Goal: Task Accomplishment & Management: Use online tool/utility

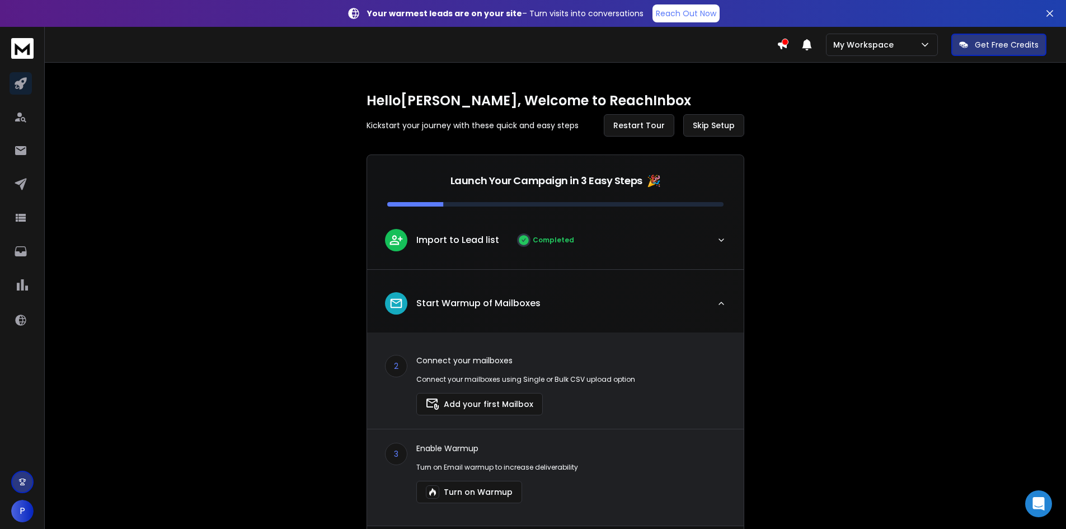
click at [609, 243] on button "Import to Lead list Completed" at bounding box center [555, 244] width 377 height 49
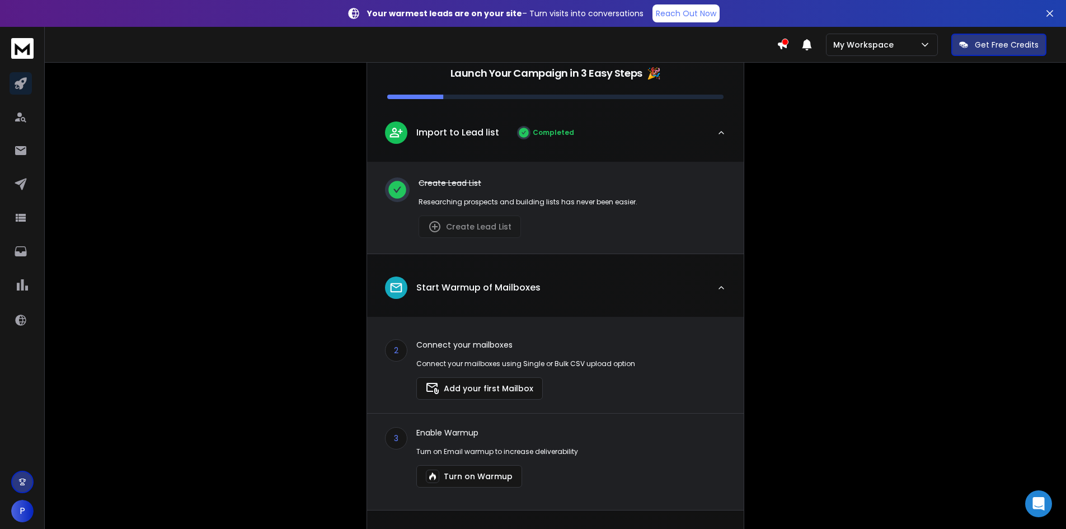
scroll to position [112, 0]
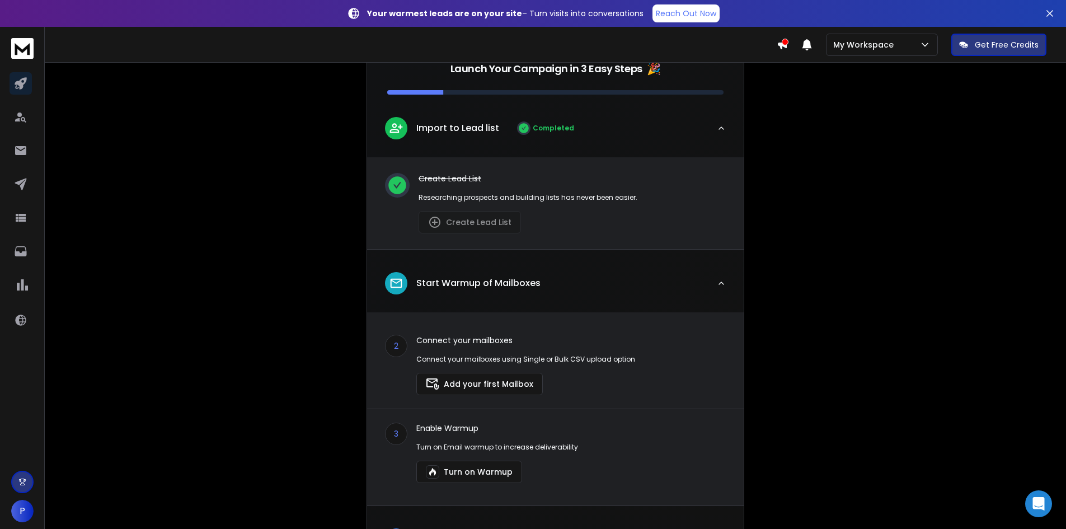
click at [568, 283] on button "Start Warmup of Mailboxes" at bounding box center [555, 287] width 377 height 49
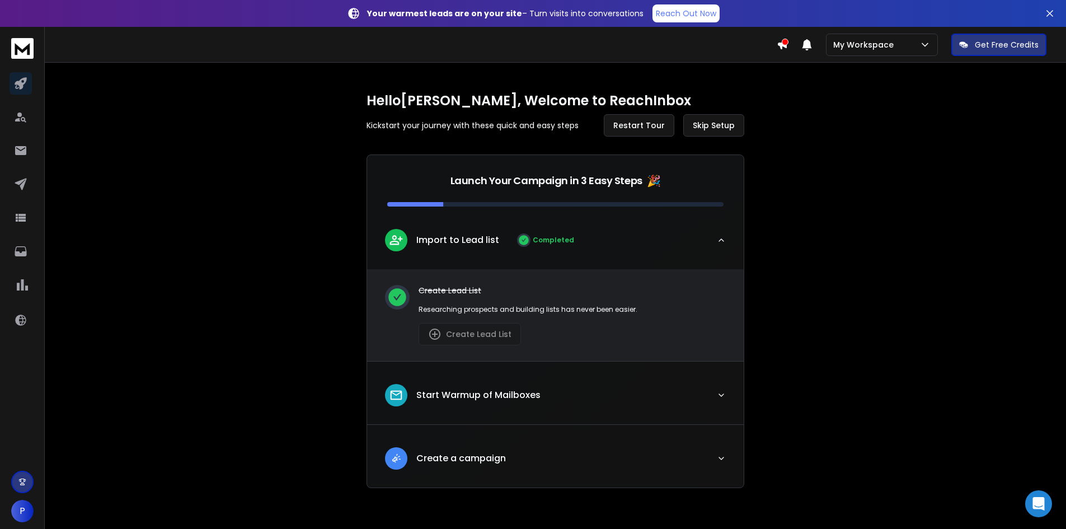
scroll to position [0, 0]
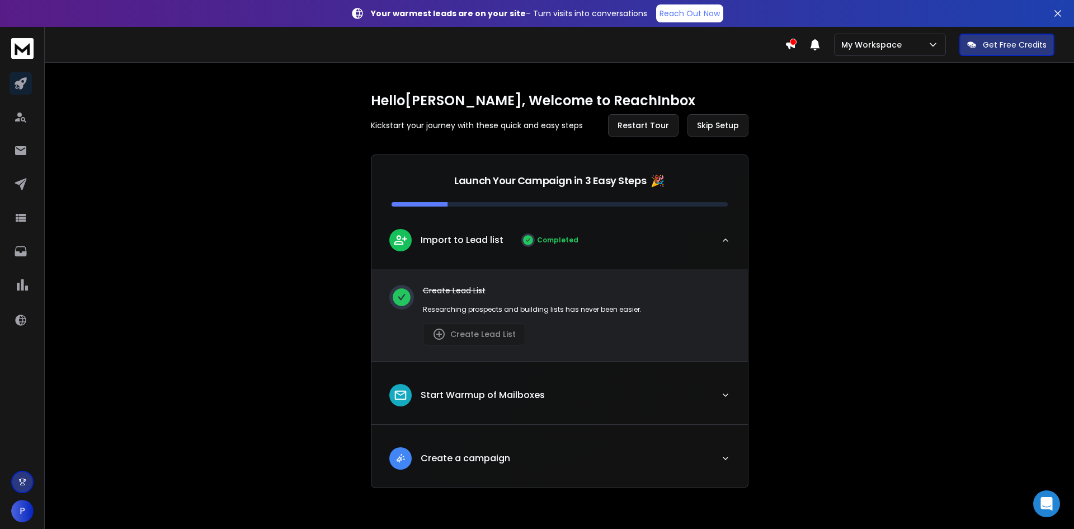
click at [535, 391] on p "Start Warmup of Mailboxes" at bounding box center [483, 394] width 124 height 13
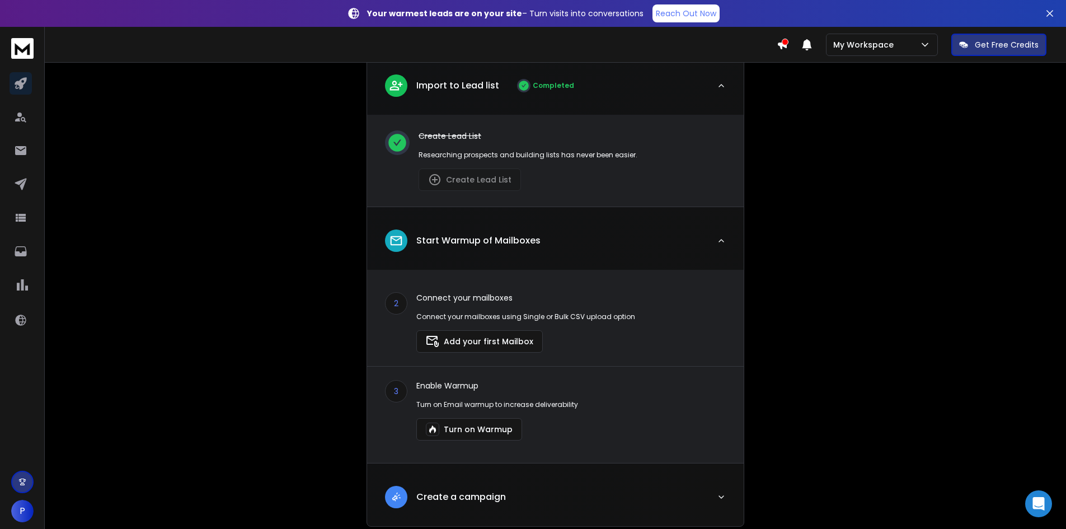
scroll to position [168, 0]
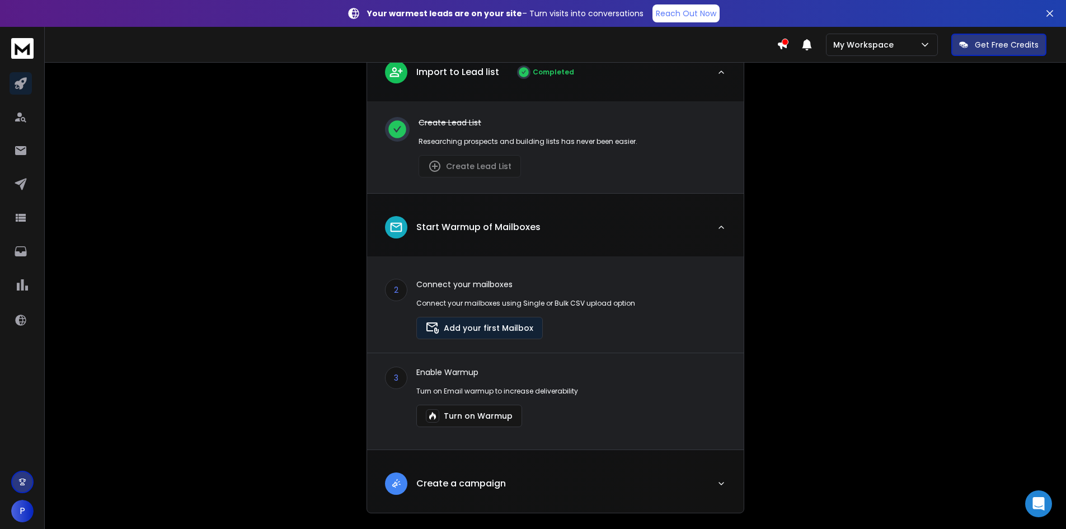
click at [500, 327] on button "Add your first Mailbox" at bounding box center [479, 328] width 126 height 22
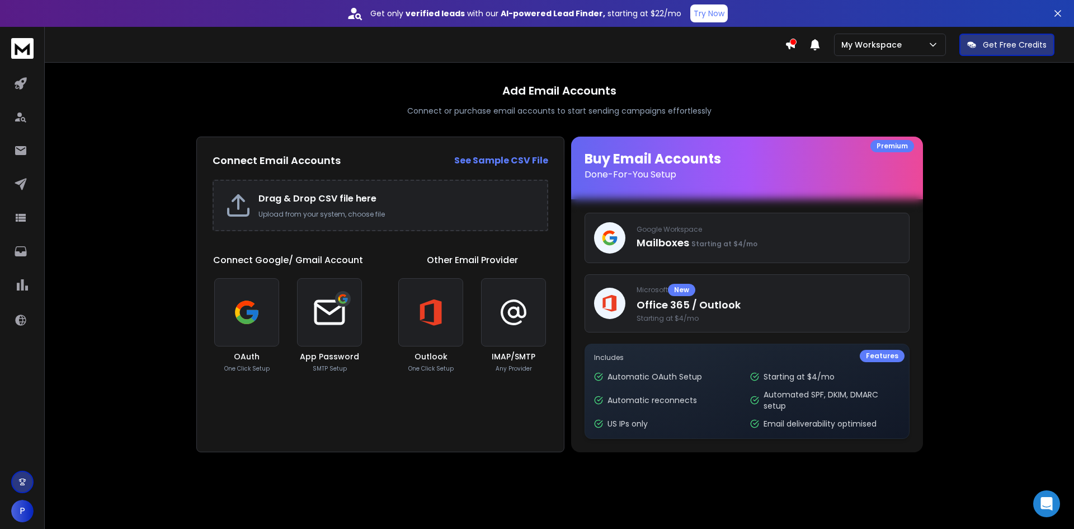
click at [347, 332] on div at bounding box center [329, 312] width 65 height 68
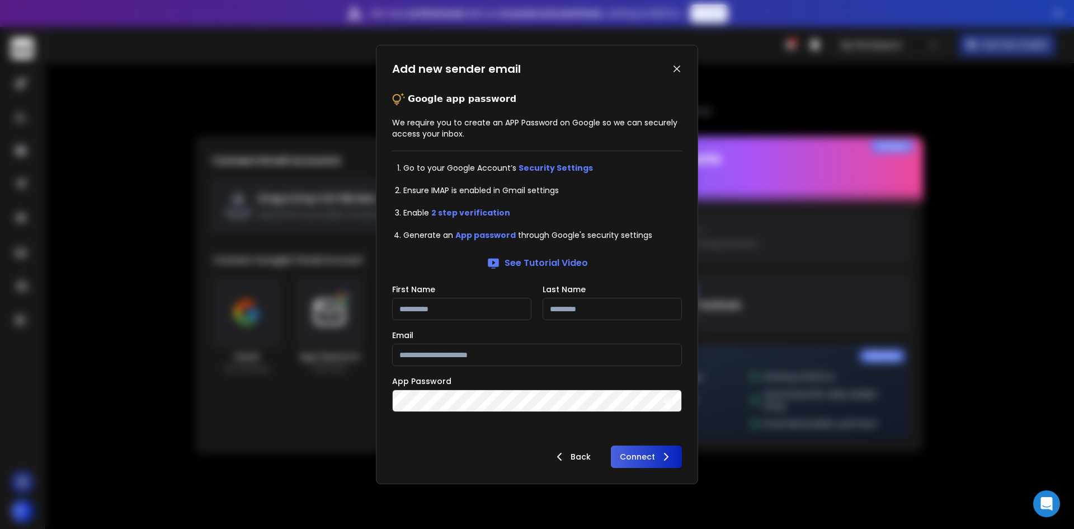
click at [452, 311] on input "text" at bounding box center [461, 309] width 139 height 22
click at [553, 158] on div "Google app password We require you to create an APP Password on Google so we ca…" at bounding box center [537, 279] width 290 height 375
click at [553, 168] on link "Security Settings" at bounding box center [556, 167] width 74 height 11
drag, startPoint x: 554, startPoint y: 272, endPoint x: 569, endPoint y: 266, distance: 16.5
click at [554, 272] on div "Google app password We require you to create an APP Password on Google so we ca…" at bounding box center [537, 279] width 290 height 375
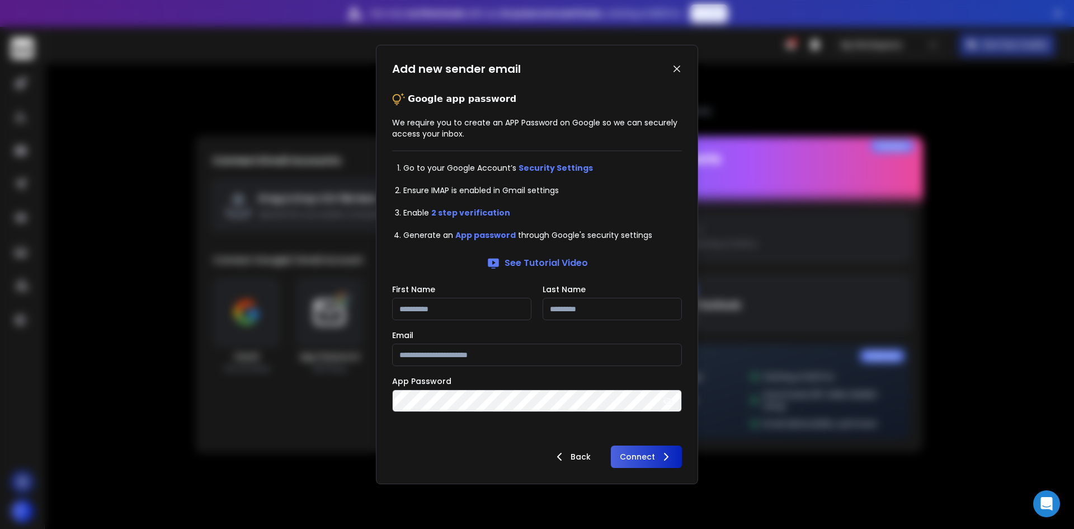
click at [569, 266] on link "See Tutorial Video" at bounding box center [537, 262] width 101 height 13
click at [426, 444] on form "First Name Last Name Email App Password Back Connect" at bounding box center [537, 376] width 290 height 182
click at [663, 403] on div at bounding box center [537, 400] width 290 height 22
click at [671, 402] on icon at bounding box center [668, 401] width 10 height 7
click at [492, 356] on input "email" at bounding box center [537, 355] width 290 height 22
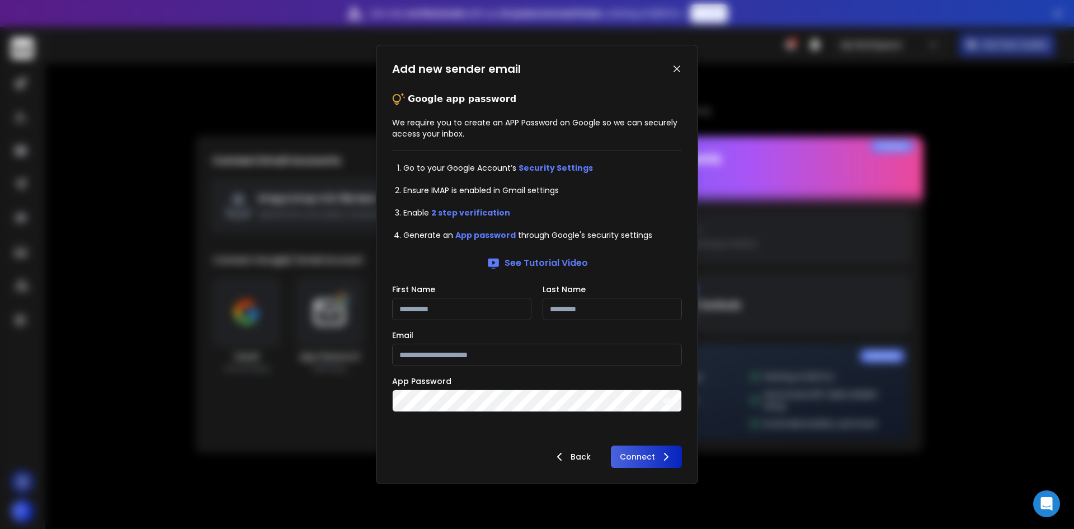
type input "**********"
click at [444, 311] on input "text" at bounding box center [461, 309] width 139 height 22
type input "*****"
click at [495, 440] on form "**********" at bounding box center [537, 376] width 290 height 182
click at [651, 453] on button "Connect" at bounding box center [646, 456] width 71 height 22
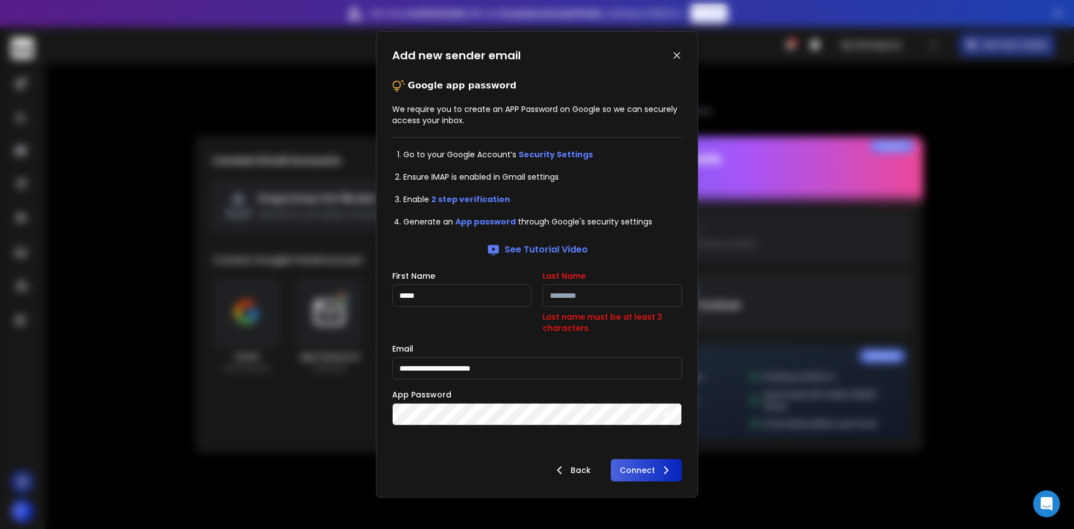
drag, startPoint x: 486, startPoint y: 328, endPoint x: 507, endPoint y: 321, distance: 22.5
click at [486, 328] on div "First Name *****" at bounding box center [461, 303] width 139 height 62
click at [571, 300] on input "text" at bounding box center [612, 295] width 139 height 22
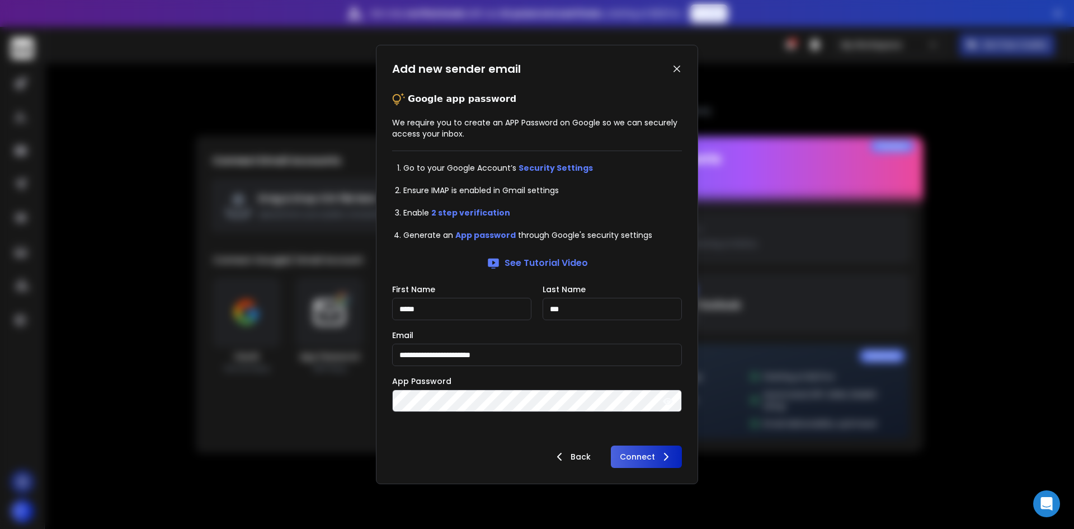
type input "**"
click at [643, 455] on button "Connect" at bounding box center [646, 456] width 71 height 22
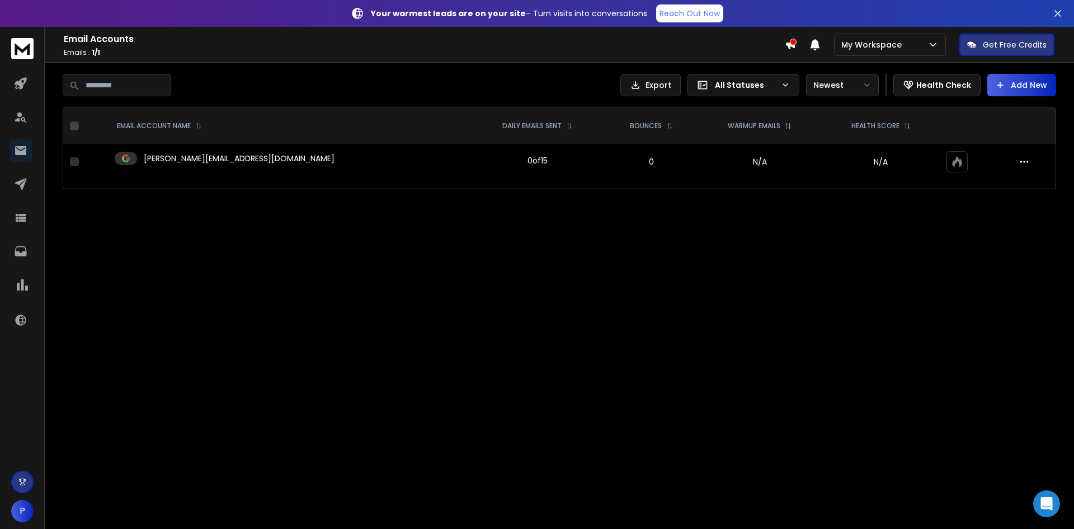
click at [581, 387] on div "Your warmest leads are on your site – Turn visits into conversations Reach Out …" at bounding box center [537, 264] width 1074 height 529
drag, startPoint x: 514, startPoint y: 363, endPoint x: 398, endPoint y: 295, distance: 134.9
click at [506, 361] on div "Your warmest leads are on your site – Turn visits into conversations Reach Out …" at bounding box center [537, 264] width 1074 height 529
click at [70, 162] on button "button" at bounding box center [74, 161] width 9 height 9
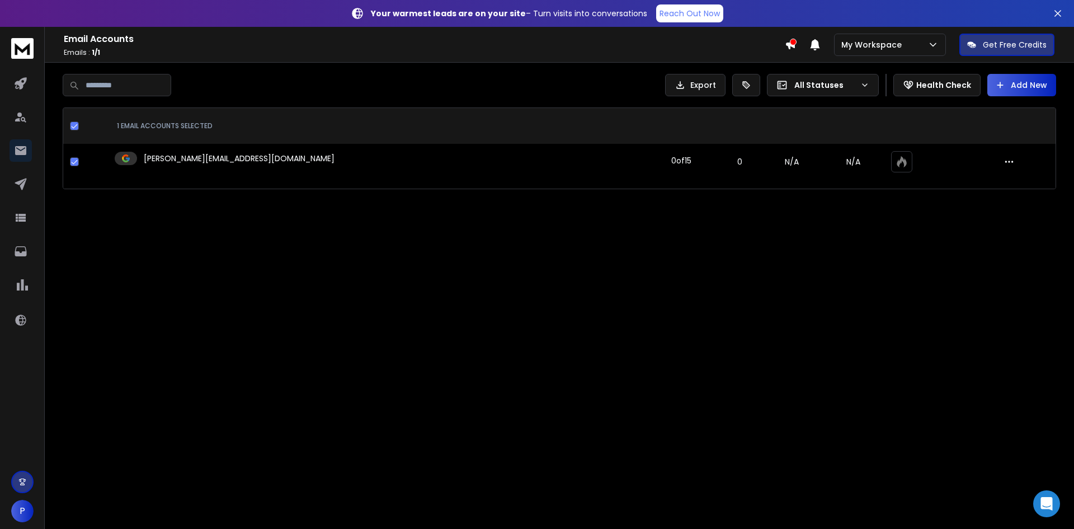
click at [761, 164] on td "N/A" at bounding box center [792, 162] width 62 height 36
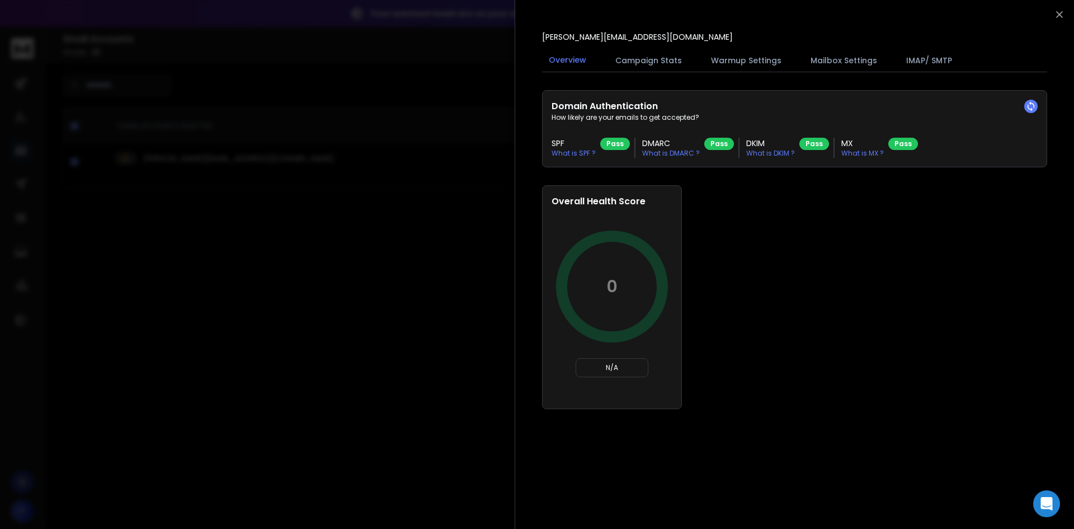
click at [402, 328] on div at bounding box center [537, 264] width 1074 height 529
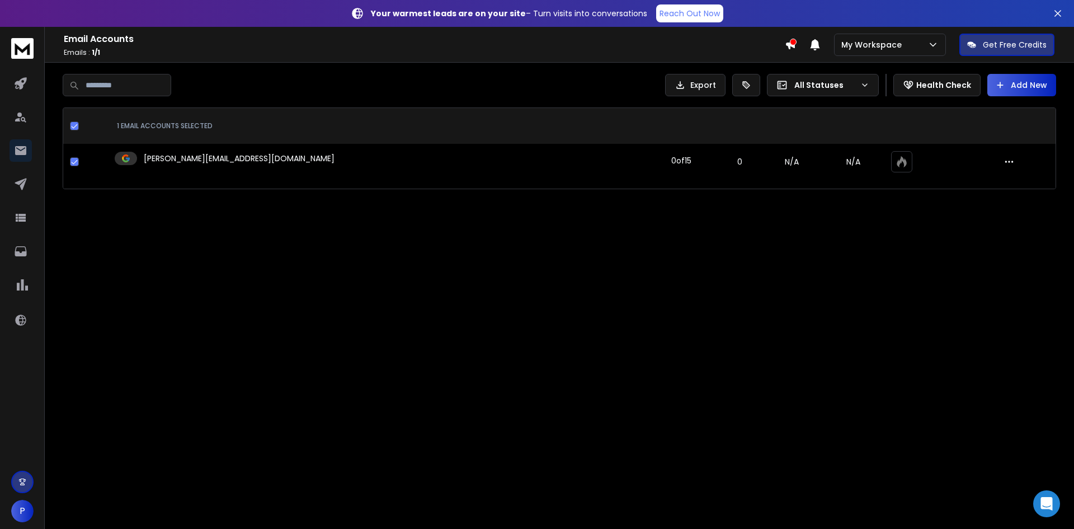
click at [896, 166] on icon at bounding box center [901, 161] width 11 height 11
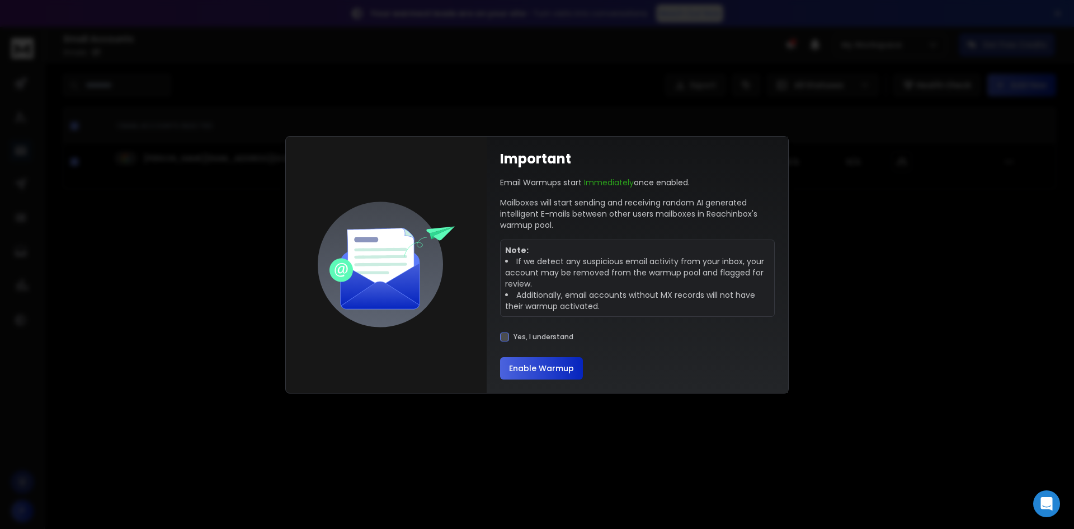
click at [538, 336] on label "Yes, I understand" at bounding box center [544, 336] width 60 height 9
click at [500, 337] on div "Important Email Warmups start Immediately once enabled. Mailboxes will start se…" at bounding box center [638, 265] width 302 height 256
click at [503, 341] on button "Yes, I understand" at bounding box center [504, 336] width 9 height 9
click at [521, 361] on button "Enable Warmup" at bounding box center [541, 368] width 83 height 22
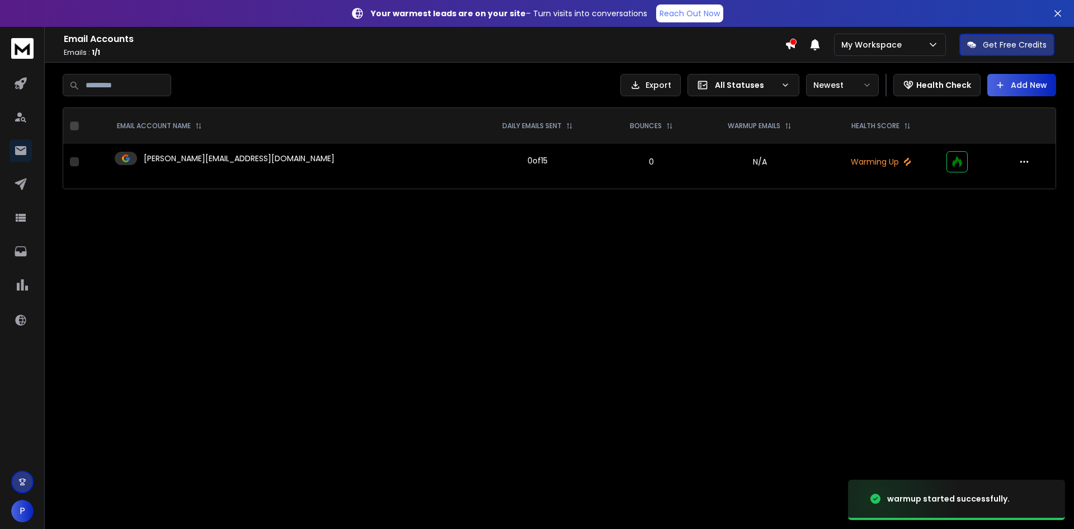
click at [711, 392] on div "Your warmest leads are on your site – Turn visits into conversations Reach Out …" at bounding box center [537, 264] width 1074 height 529
click at [1014, 354] on div "Your warmest leads are on your site – Turn visits into conversations Reach Out …" at bounding box center [537, 264] width 1074 height 529
